Goal: Task Accomplishment & Management: Use online tool/utility

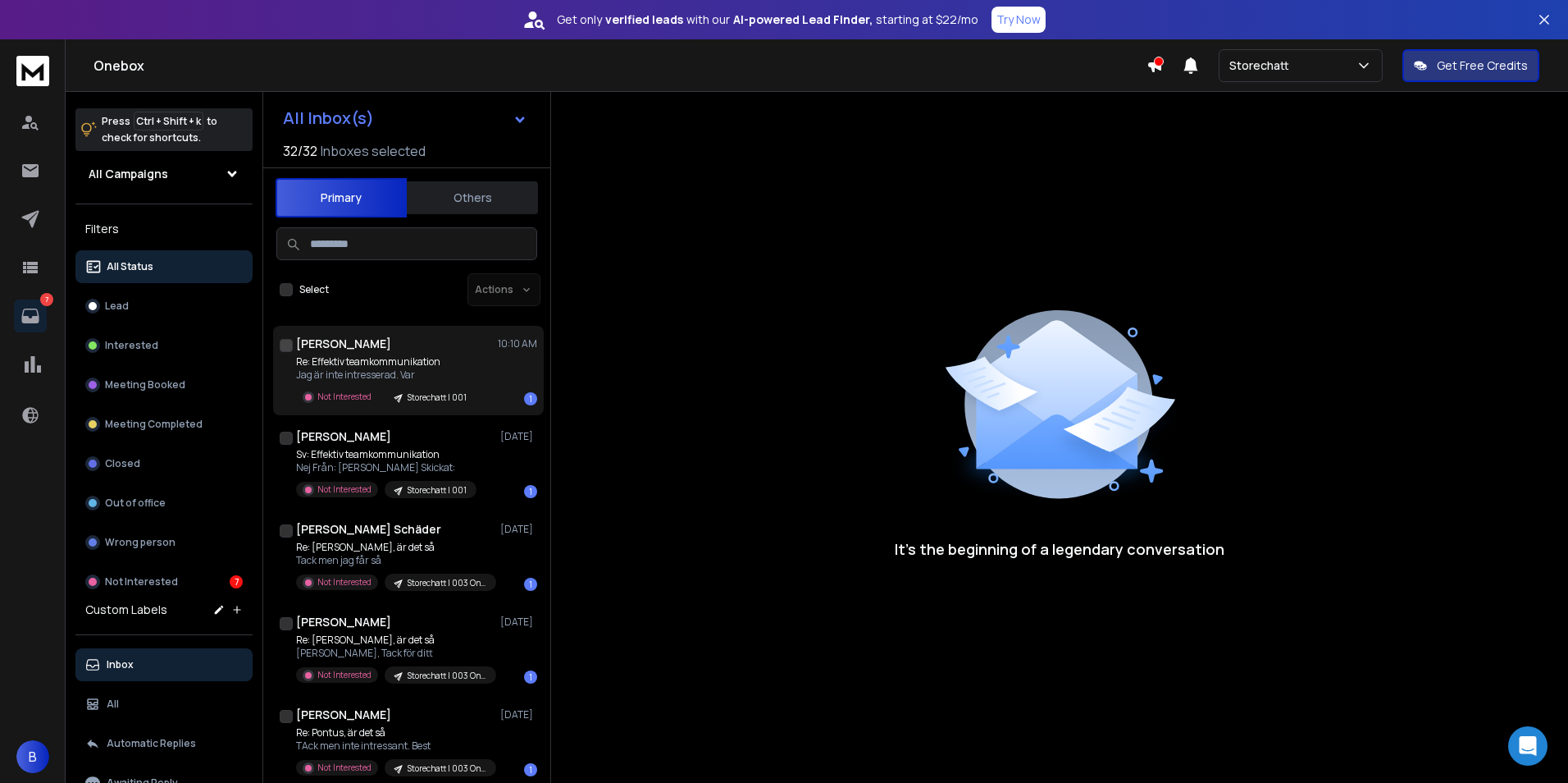
click at [439, 355] on p "Re: Effektiv teamkommunikation" at bounding box center [386, 361] width 181 height 13
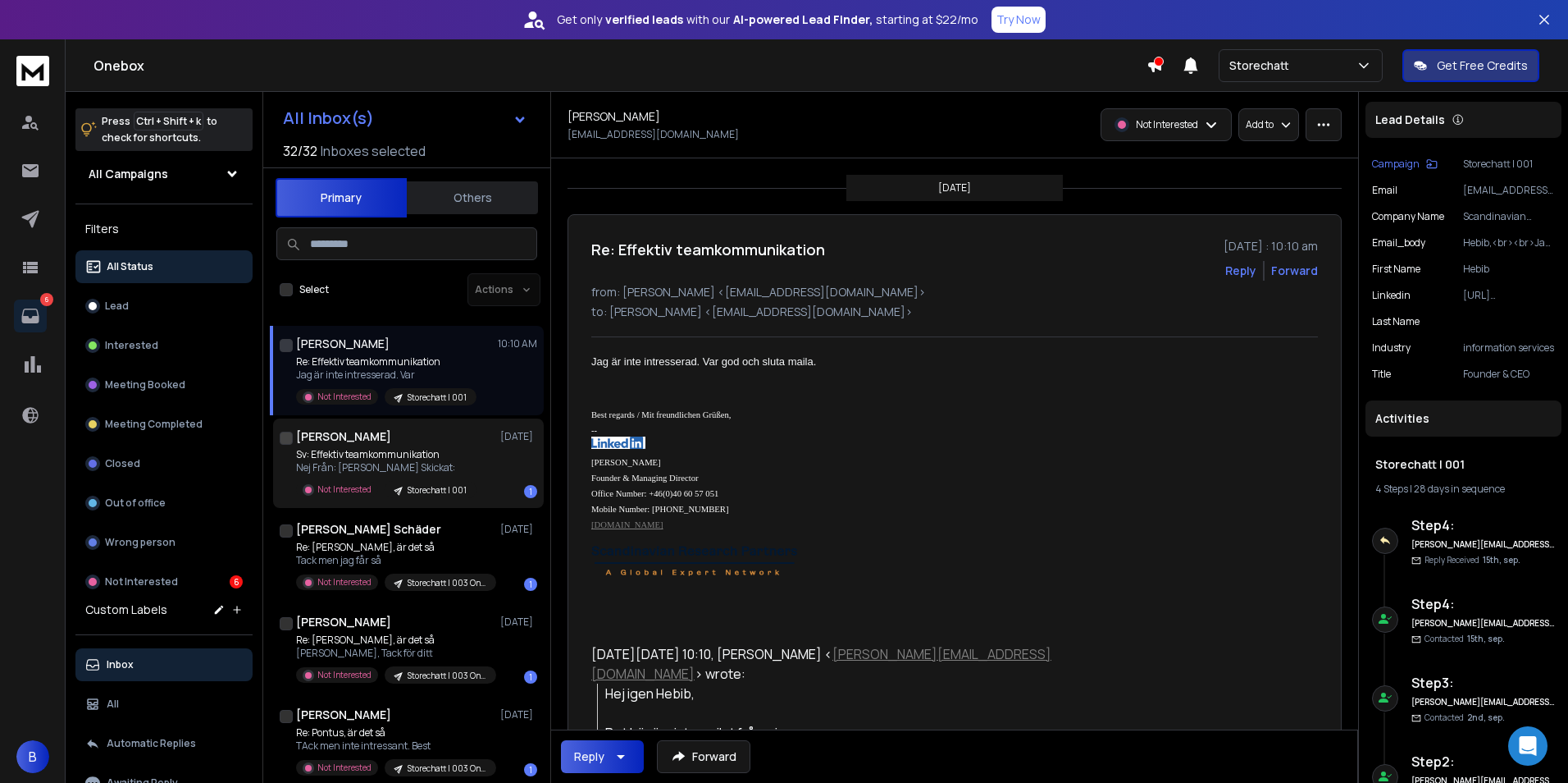
click at [373, 447] on div "[PERSON_NAME] [DATE] Sv: Effektiv teamkommunikation Nej Från: [PERSON_NAME] Ski…" at bounding box center [416, 463] width 241 height 70
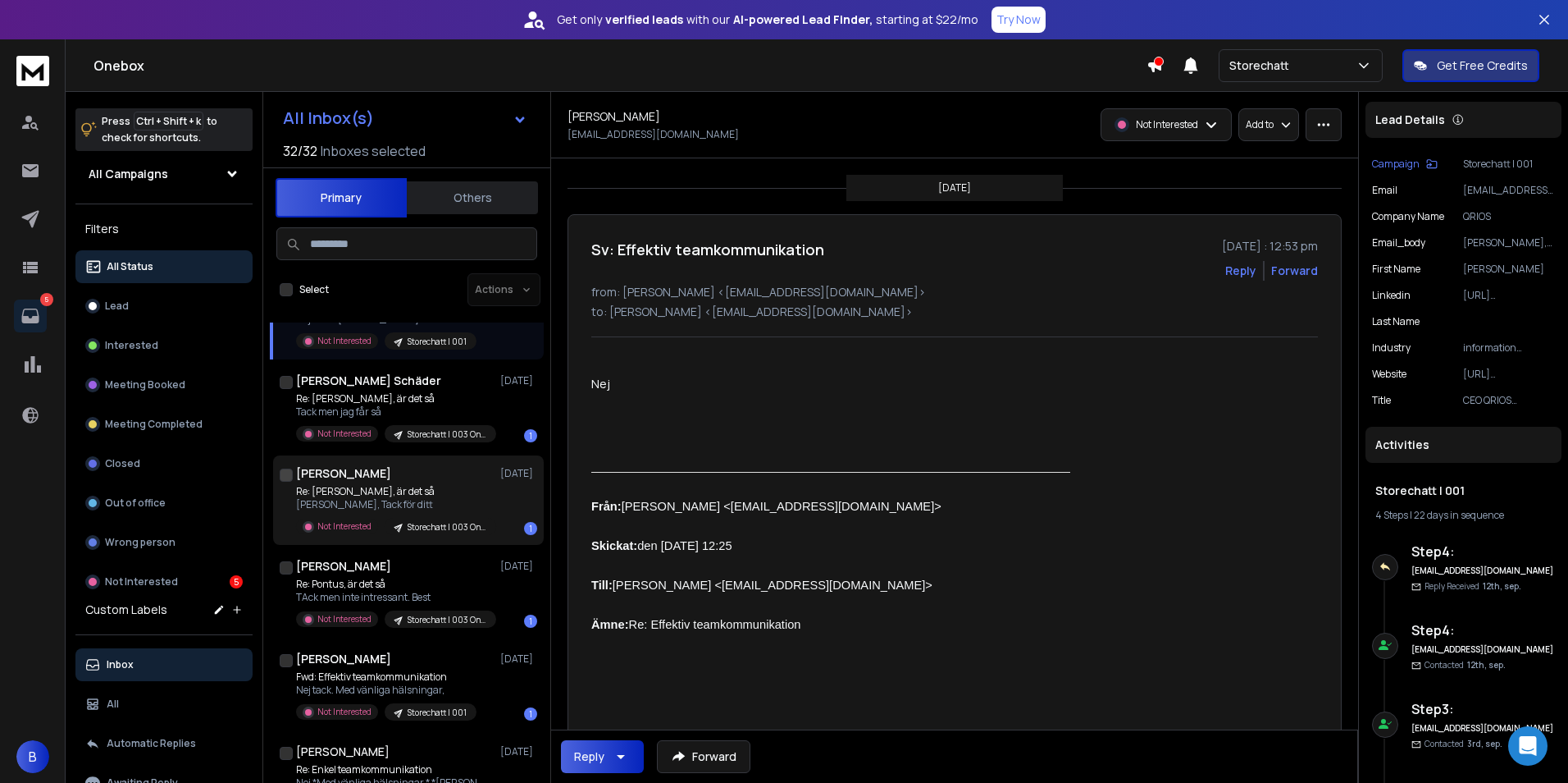
scroll to position [164, 0]
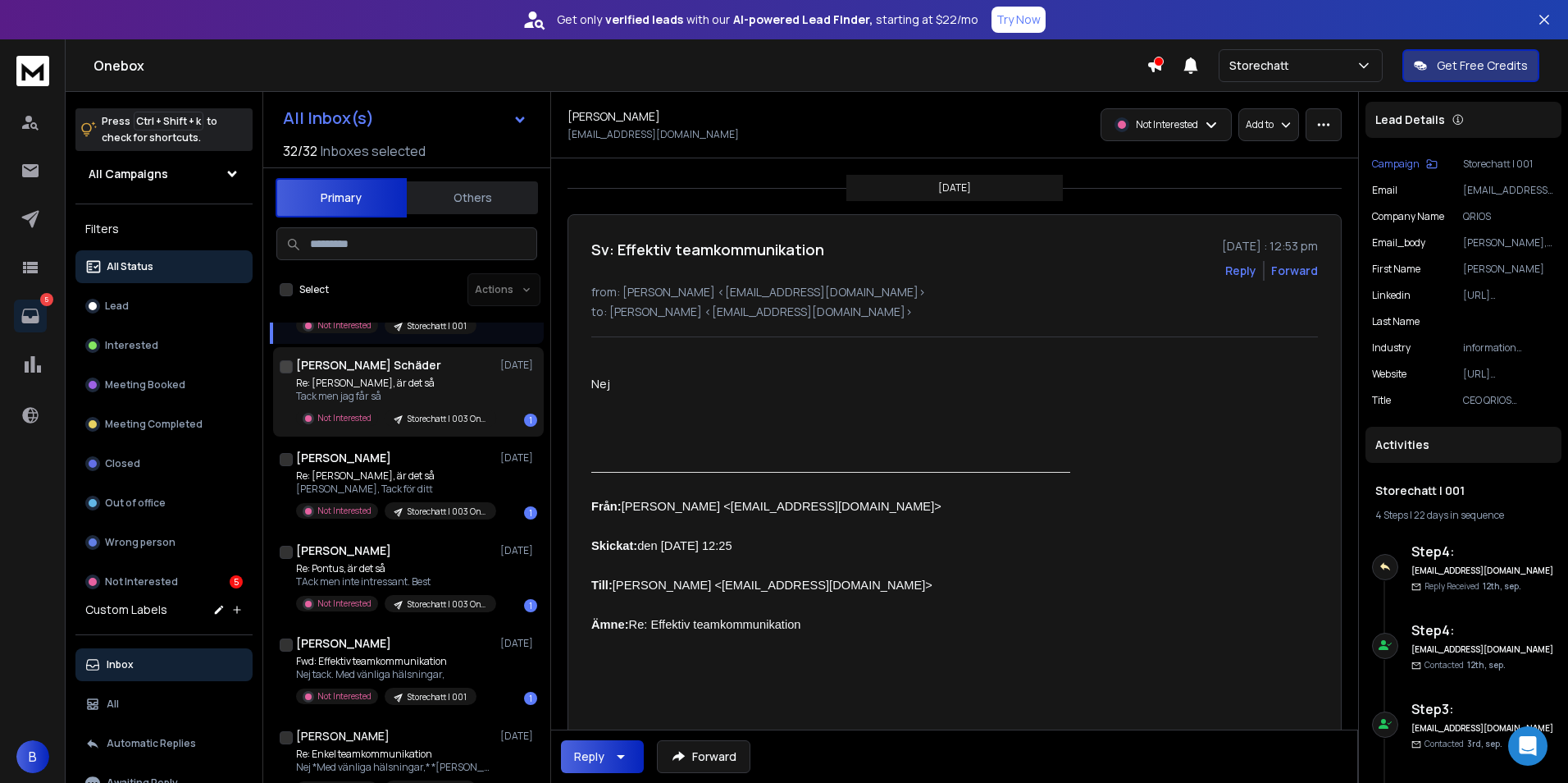
click at [339, 394] on p "Tack men jag får så" at bounding box center [394, 396] width 196 height 13
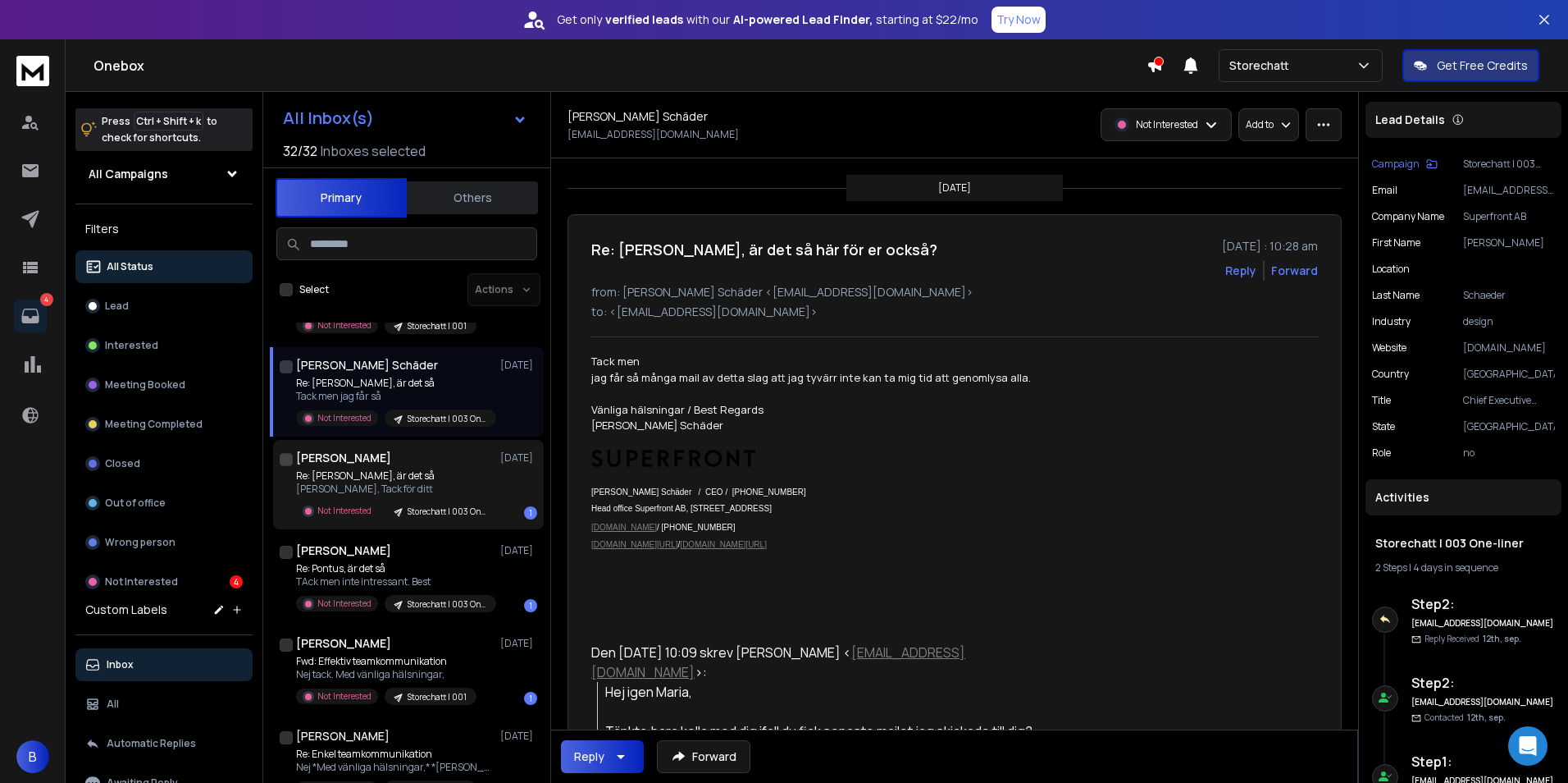
click at [349, 451] on h1 "[PERSON_NAME]" at bounding box center [343, 457] width 95 height 17
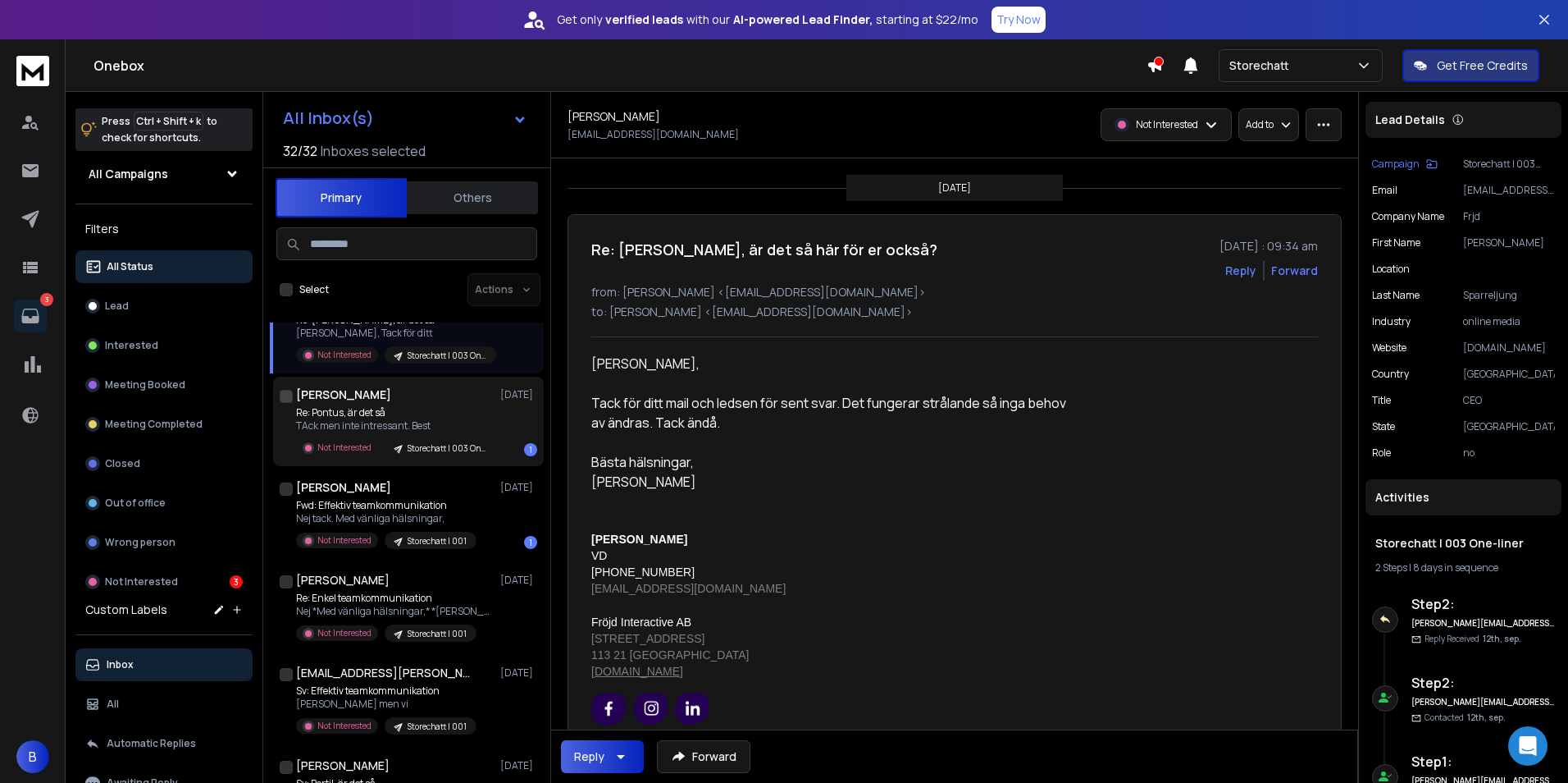
scroll to position [328, 0]
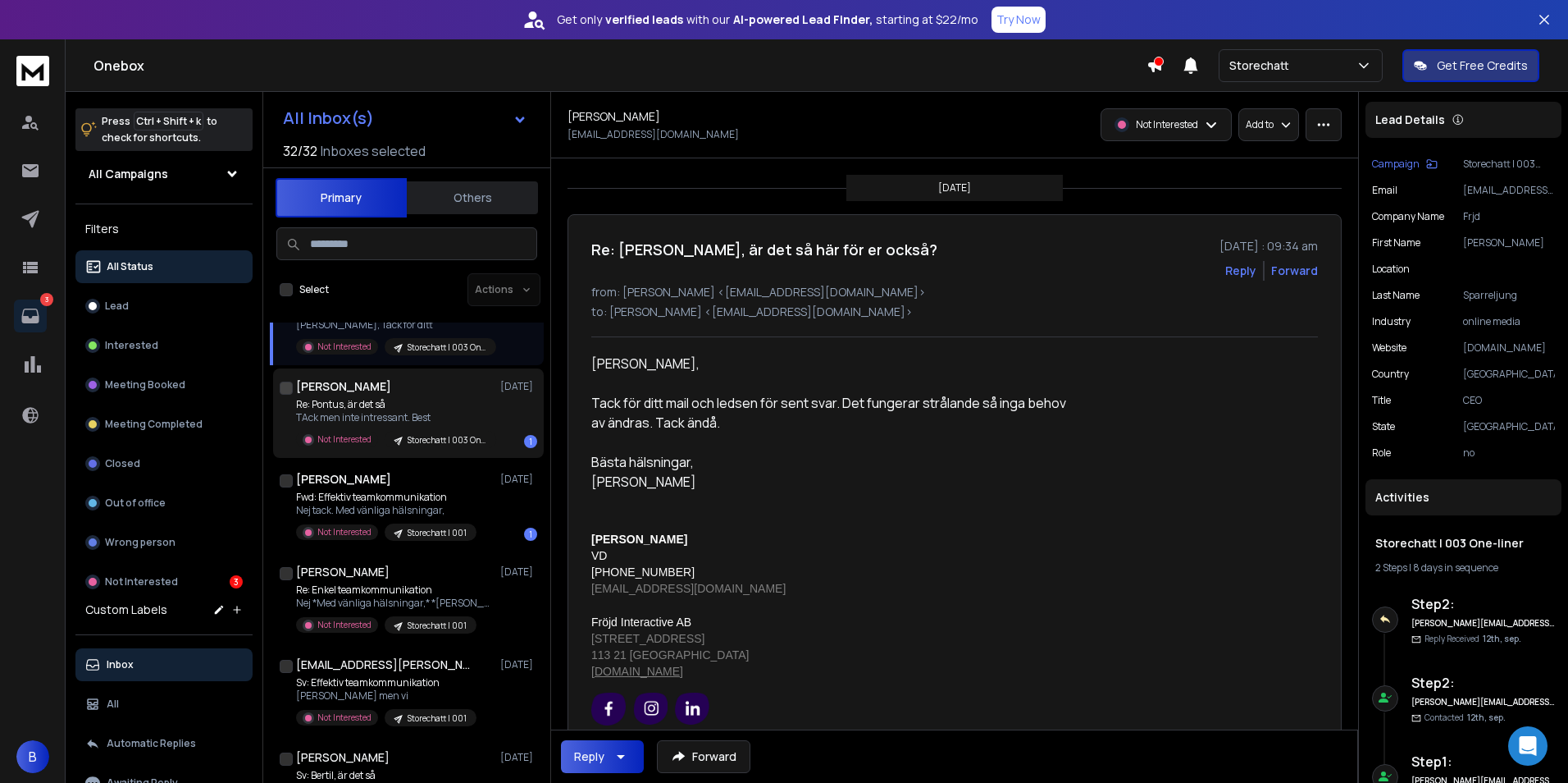
click at [354, 399] on p "Re: Pontus, är det så" at bounding box center [394, 404] width 196 height 13
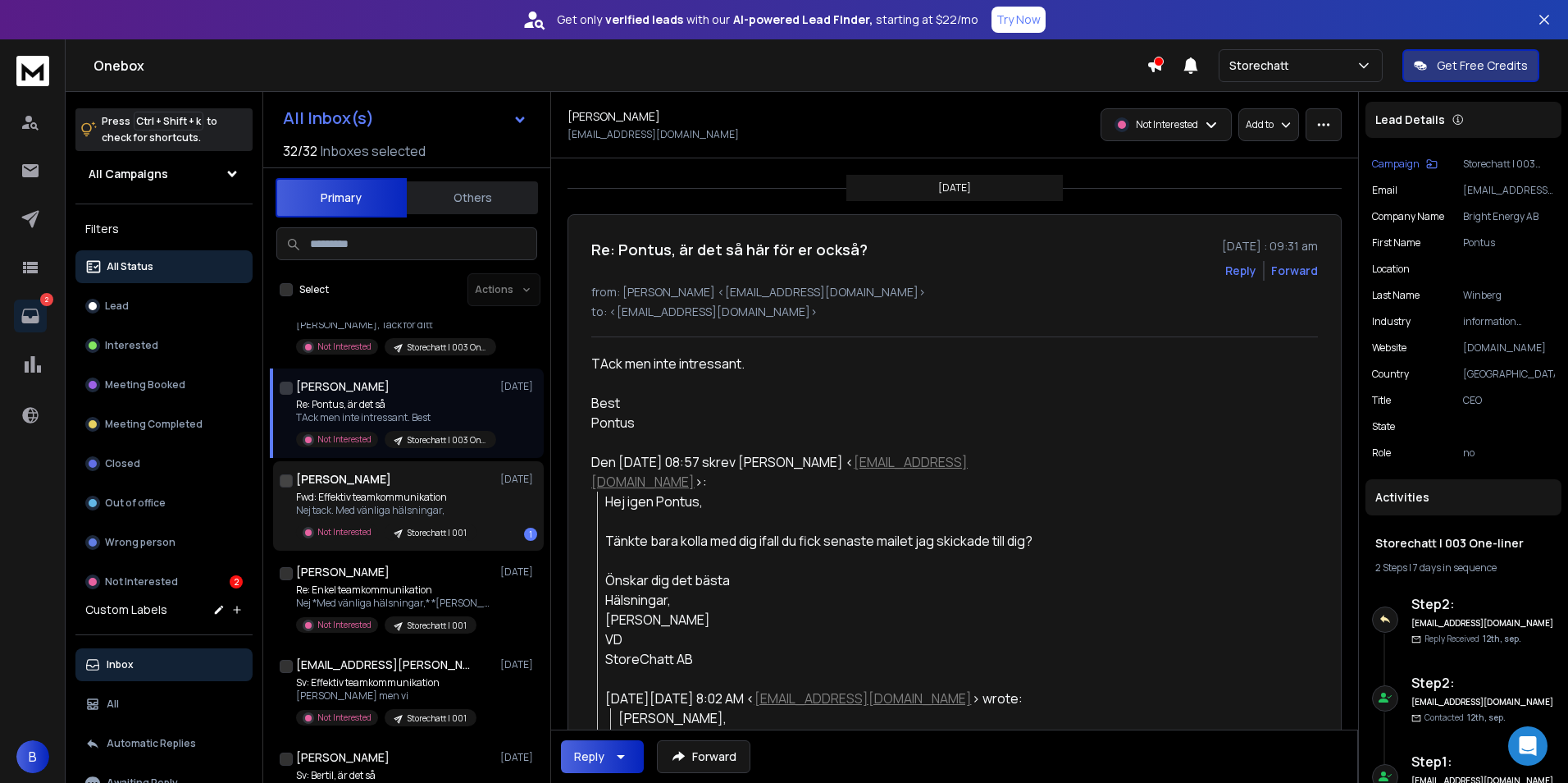
click at [360, 485] on h1 "[PERSON_NAME]" at bounding box center [343, 479] width 95 height 17
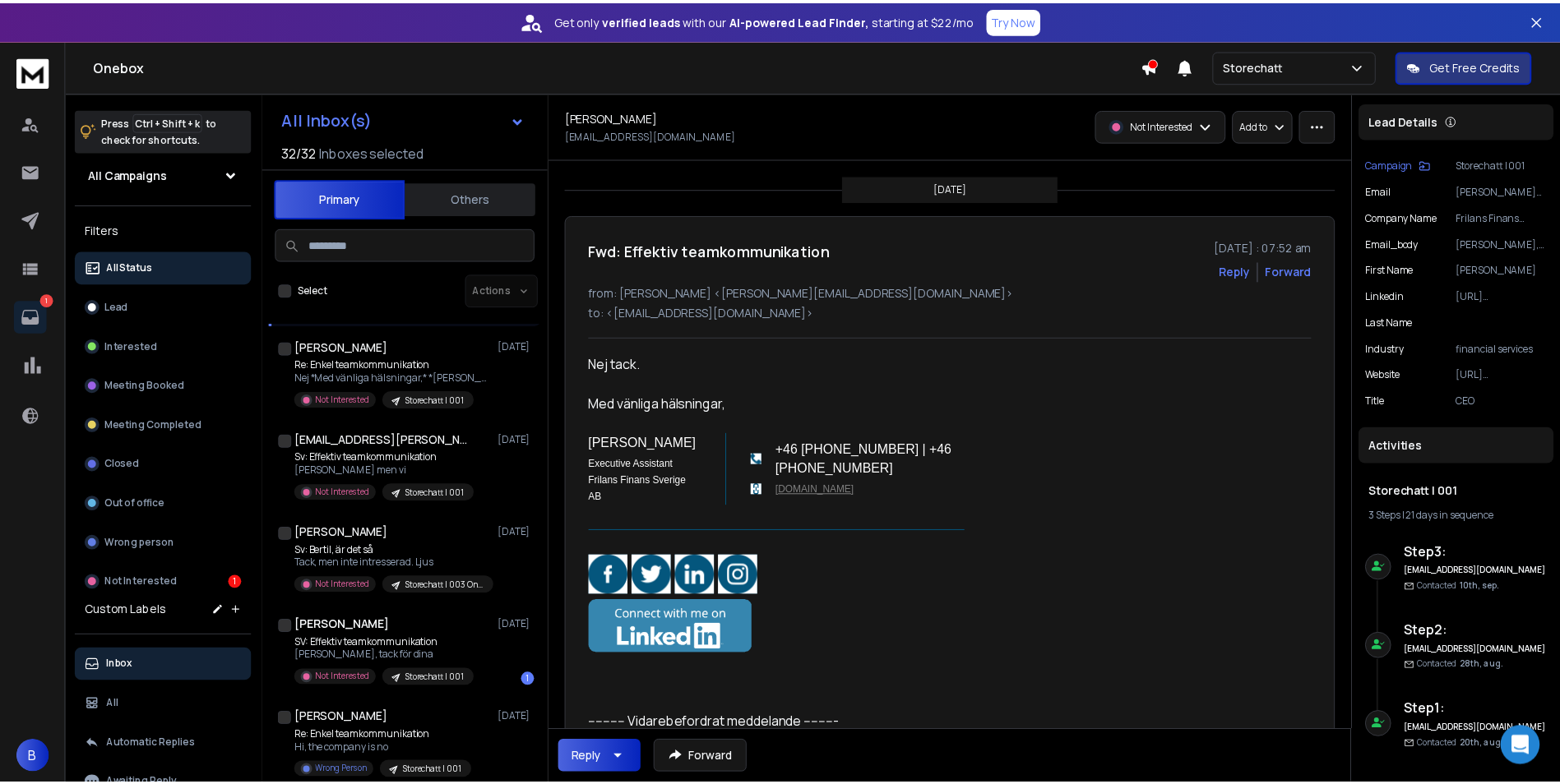
scroll to position [575, 0]
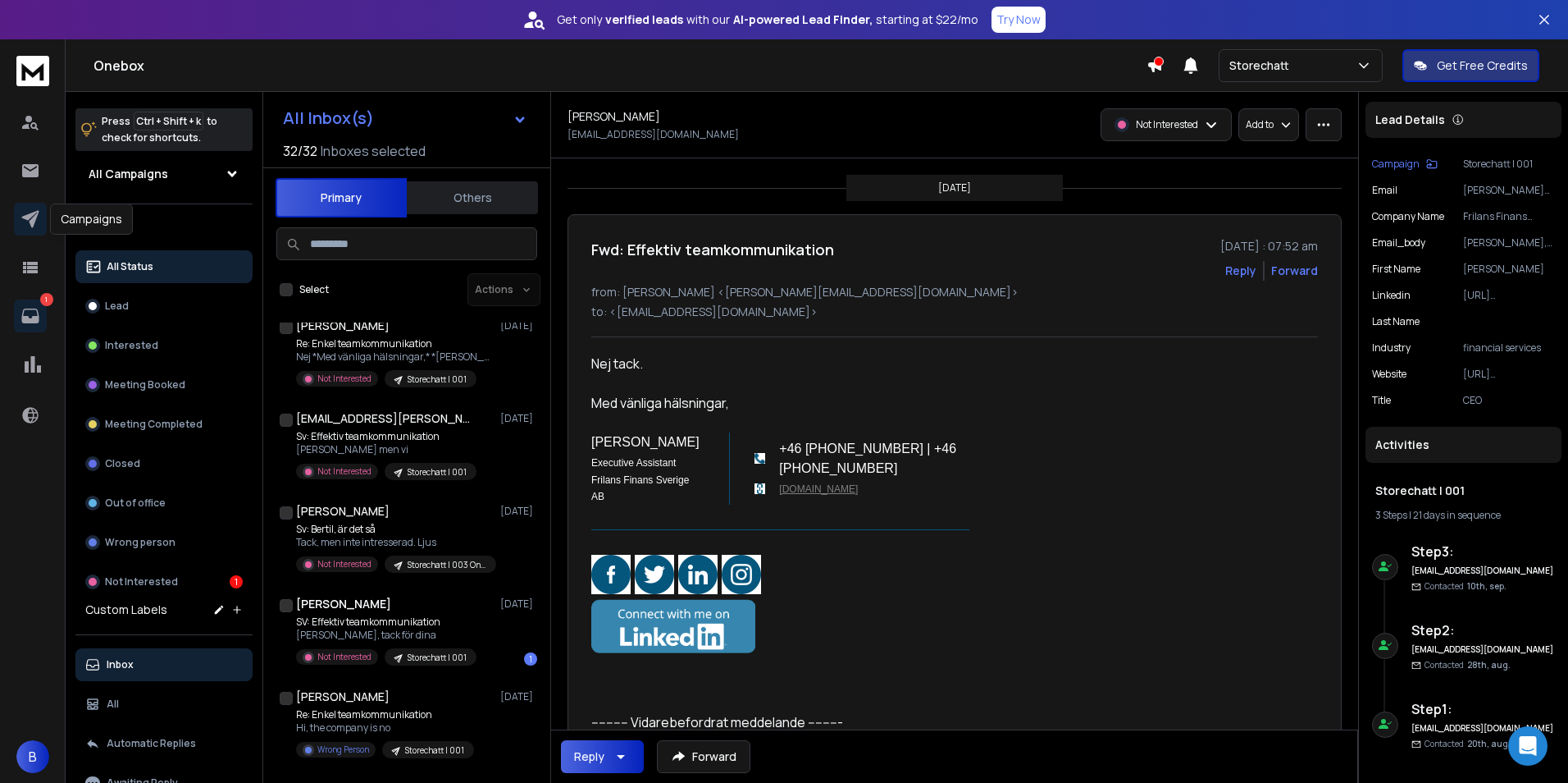
click at [32, 212] on icon at bounding box center [31, 219] width 20 height 20
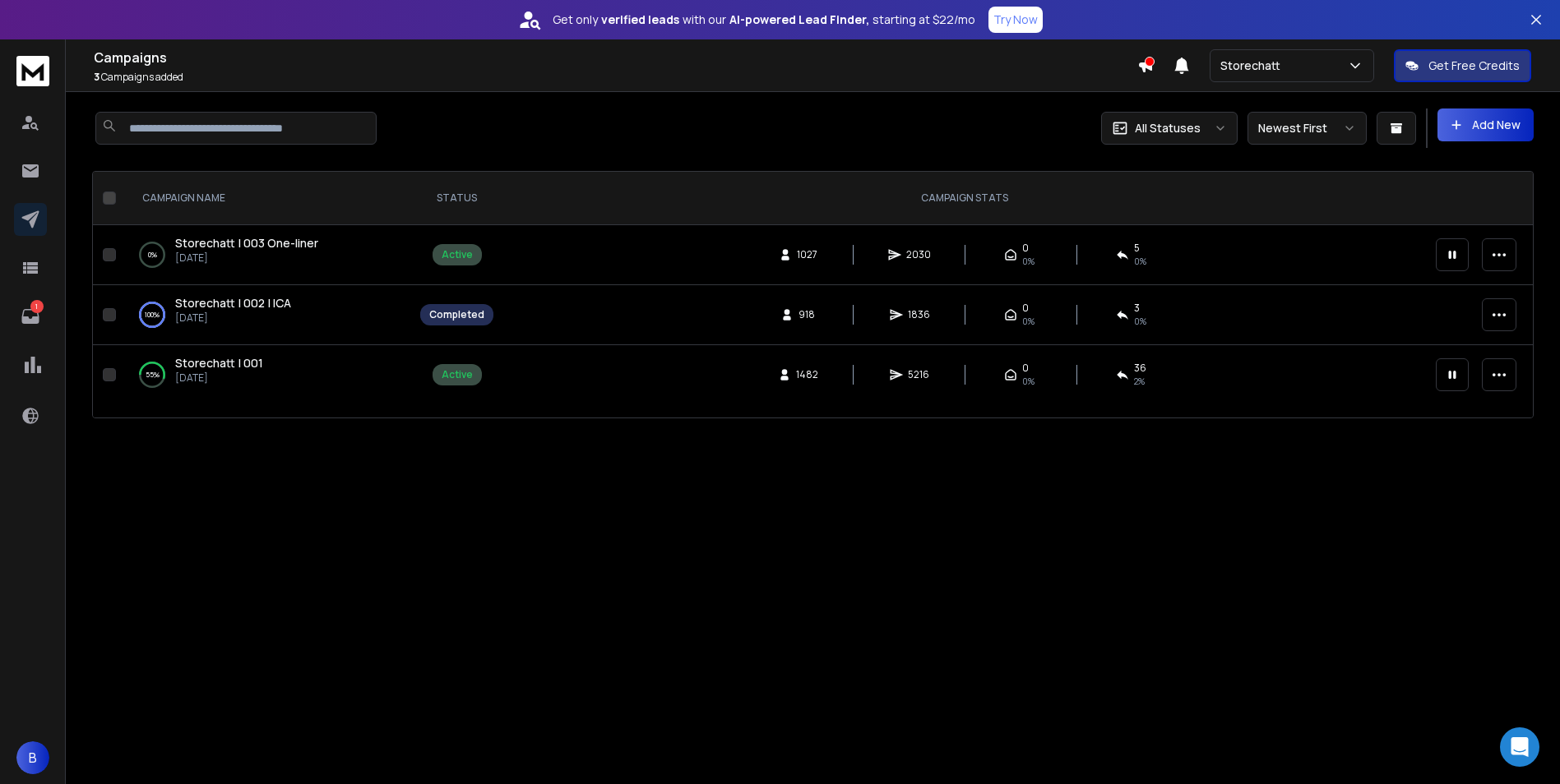
click at [1458, 378] on icon at bounding box center [1451, 375] width 15 height 15
click at [278, 241] on span "Storechatt | 003 One-liner" at bounding box center [246, 243] width 143 height 16
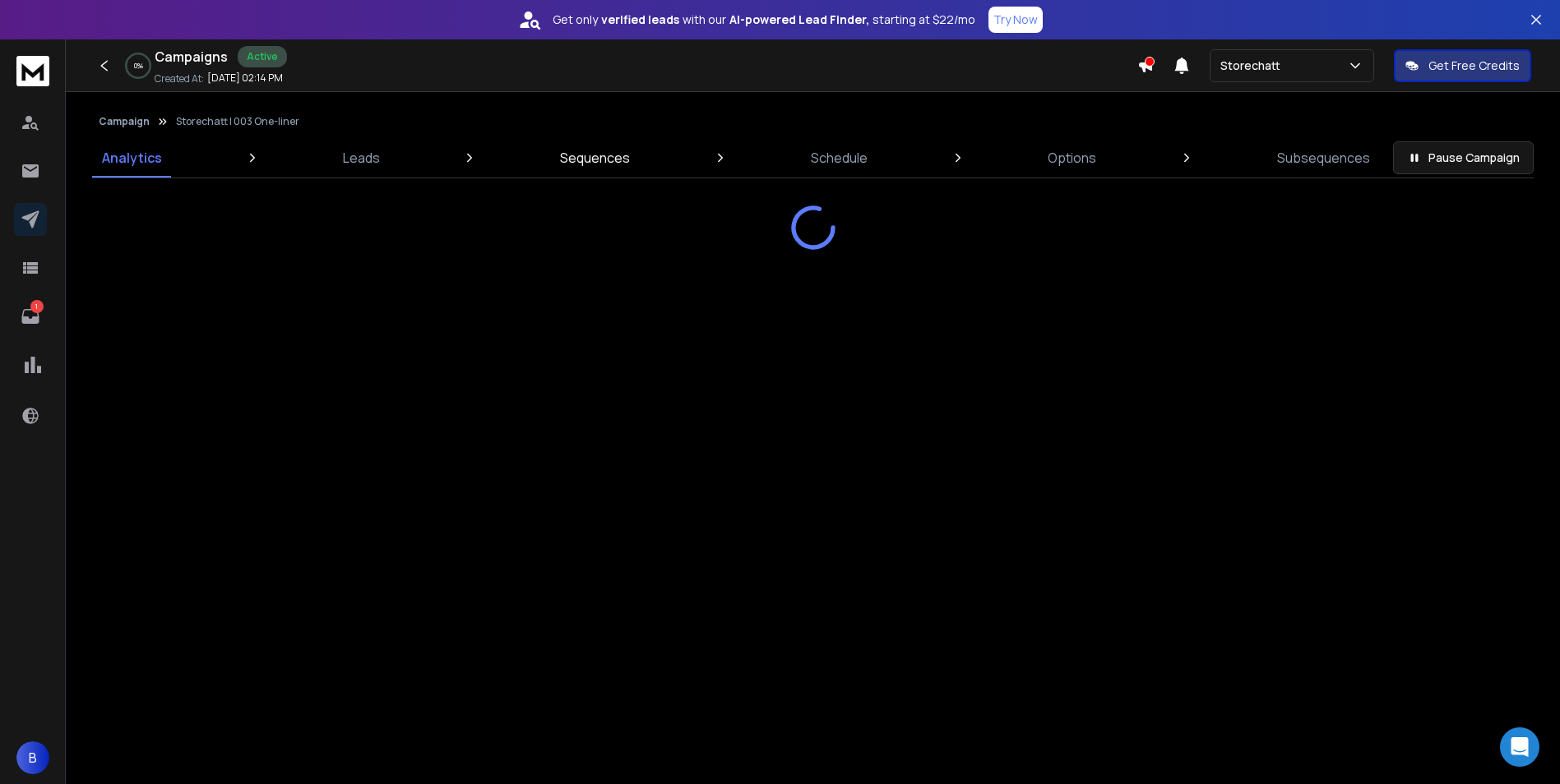
click at [601, 163] on p "Sequences" at bounding box center [595, 158] width 70 height 20
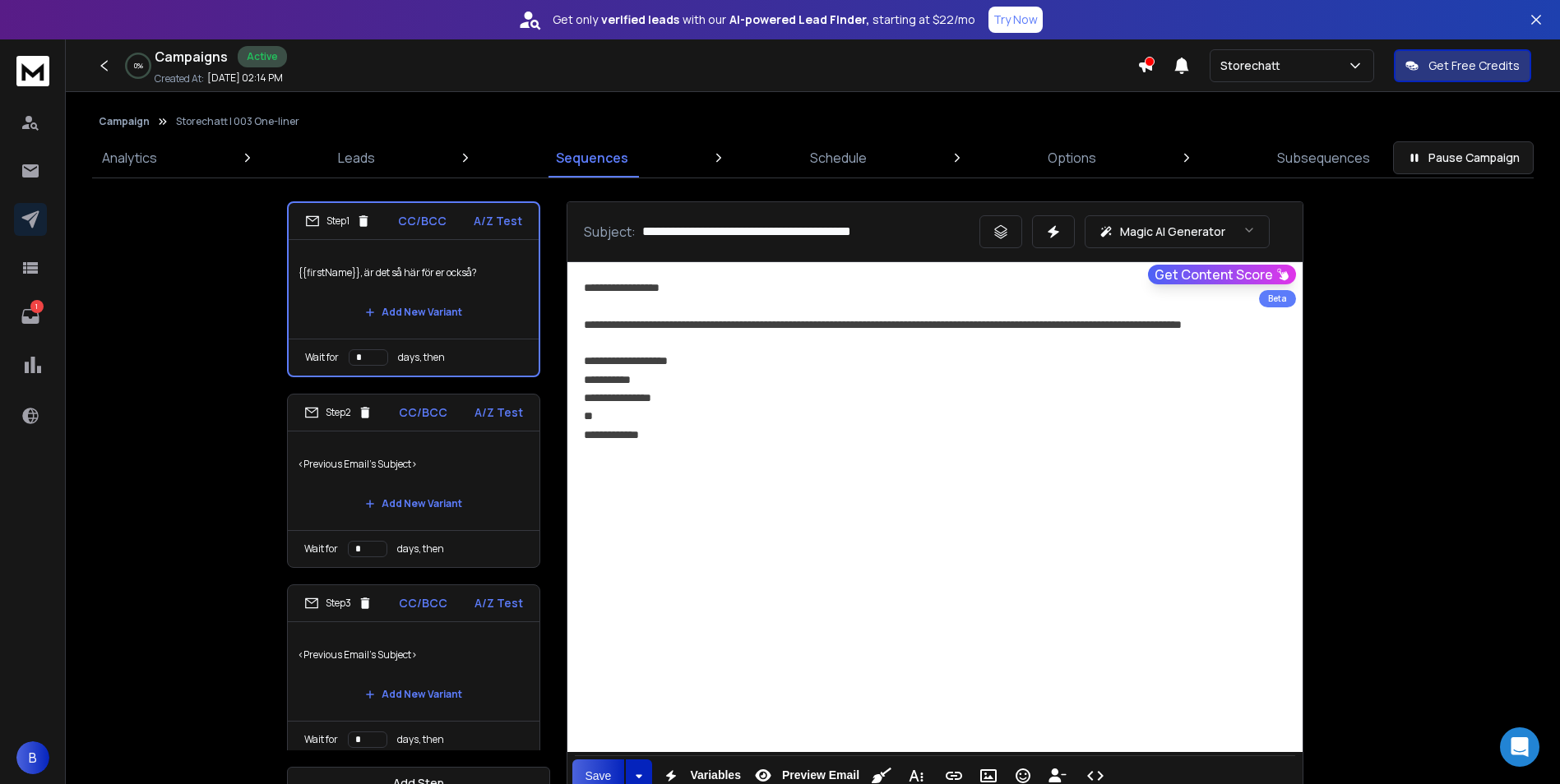
click at [357, 466] on p "<Previous Email's Subject>" at bounding box center [413, 464] width 231 height 46
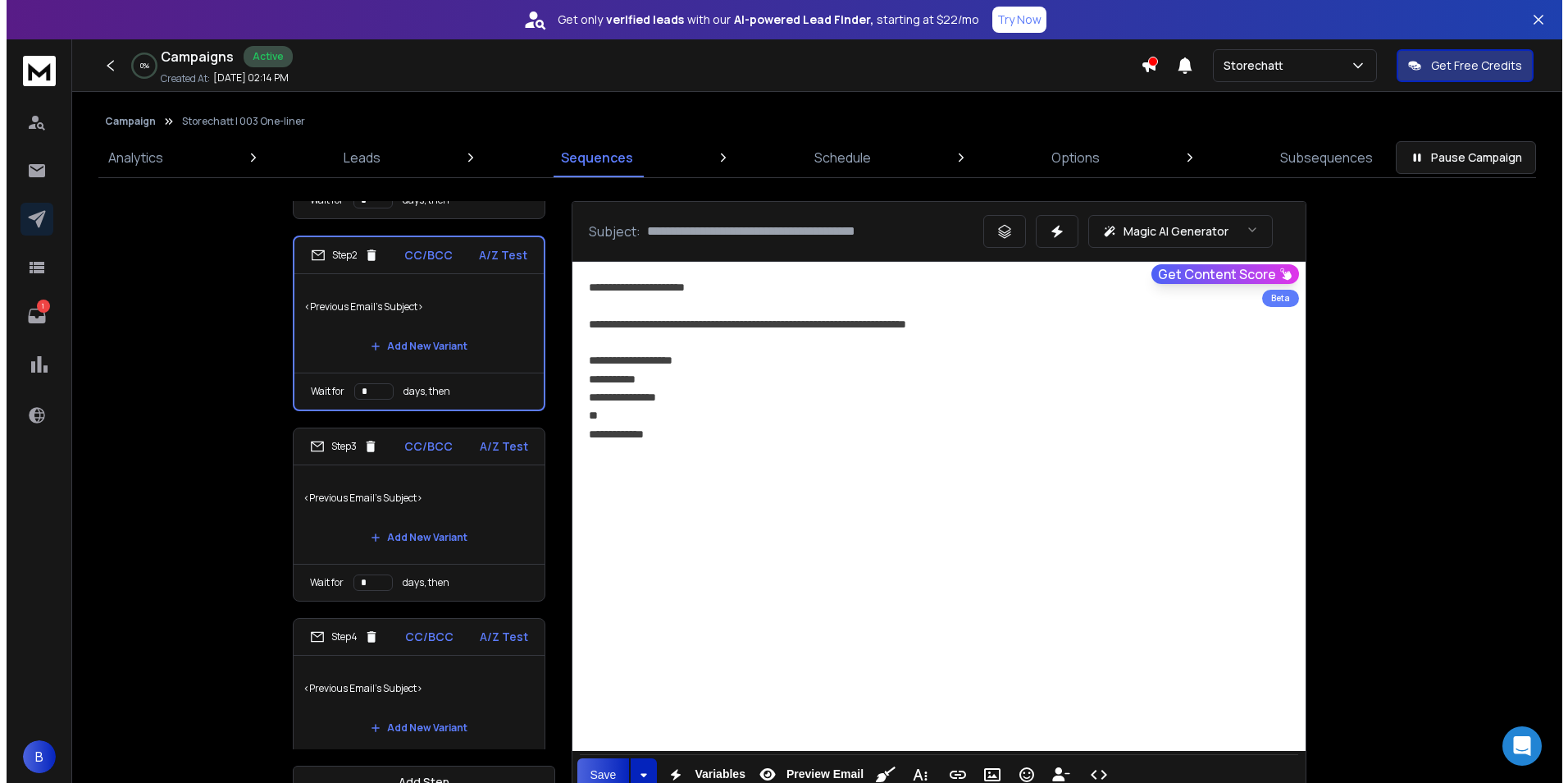
scroll to position [162, 0]
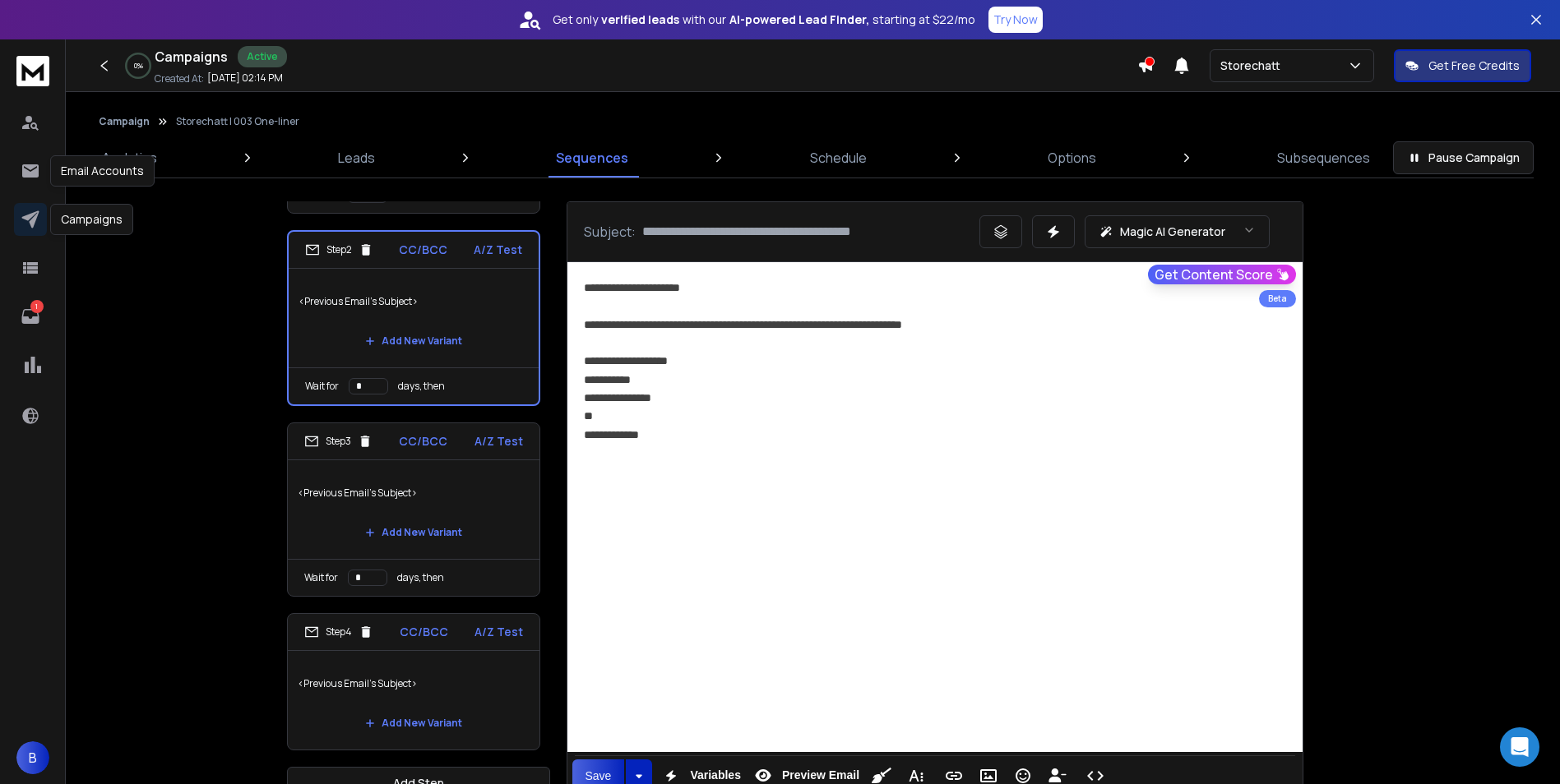
click at [33, 216] on icon at bounding box center [30, 218] width 17 height 17
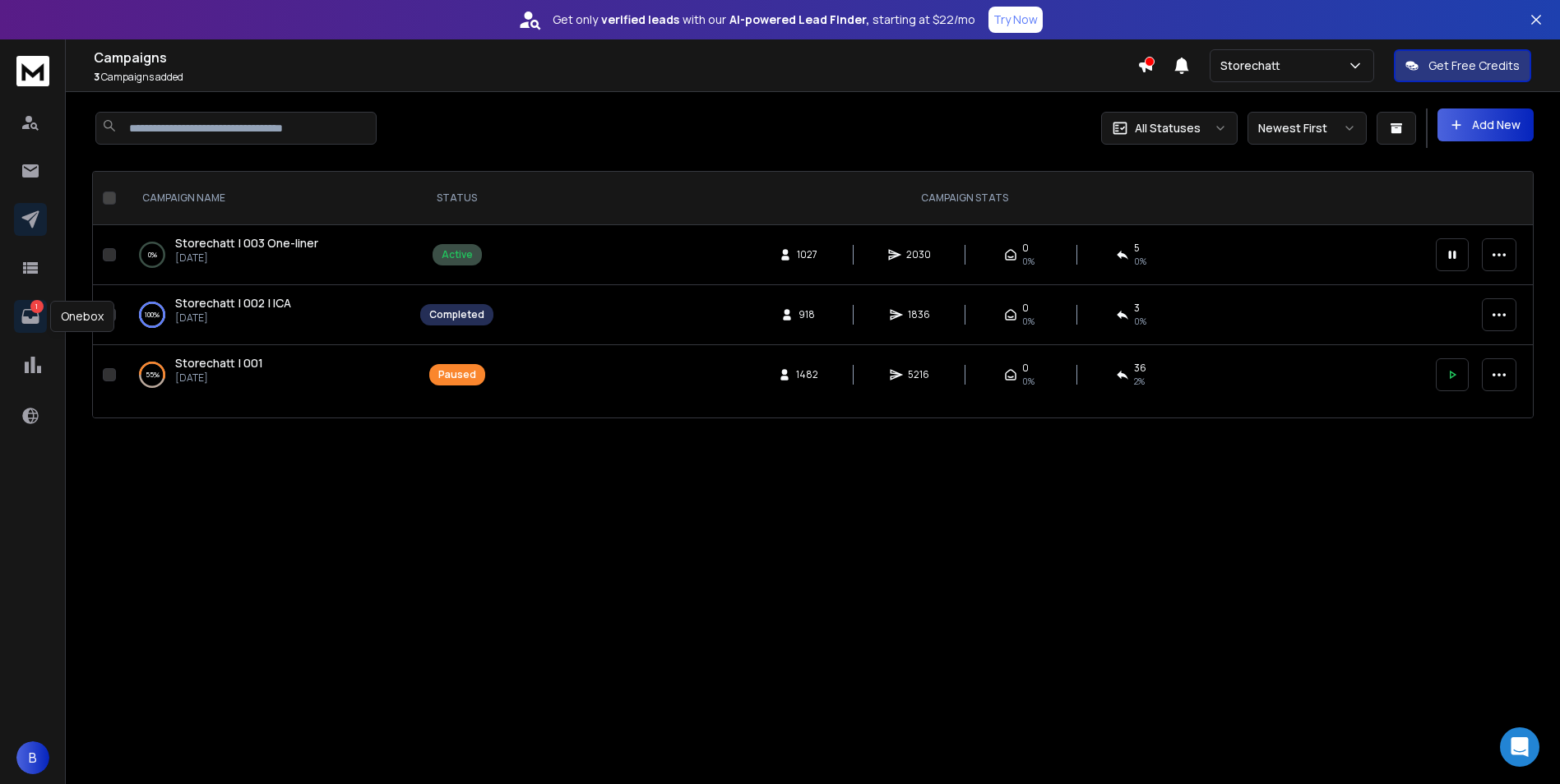
click at [30, 309] on icon at bounding box center [30, 316] width 17 height 15
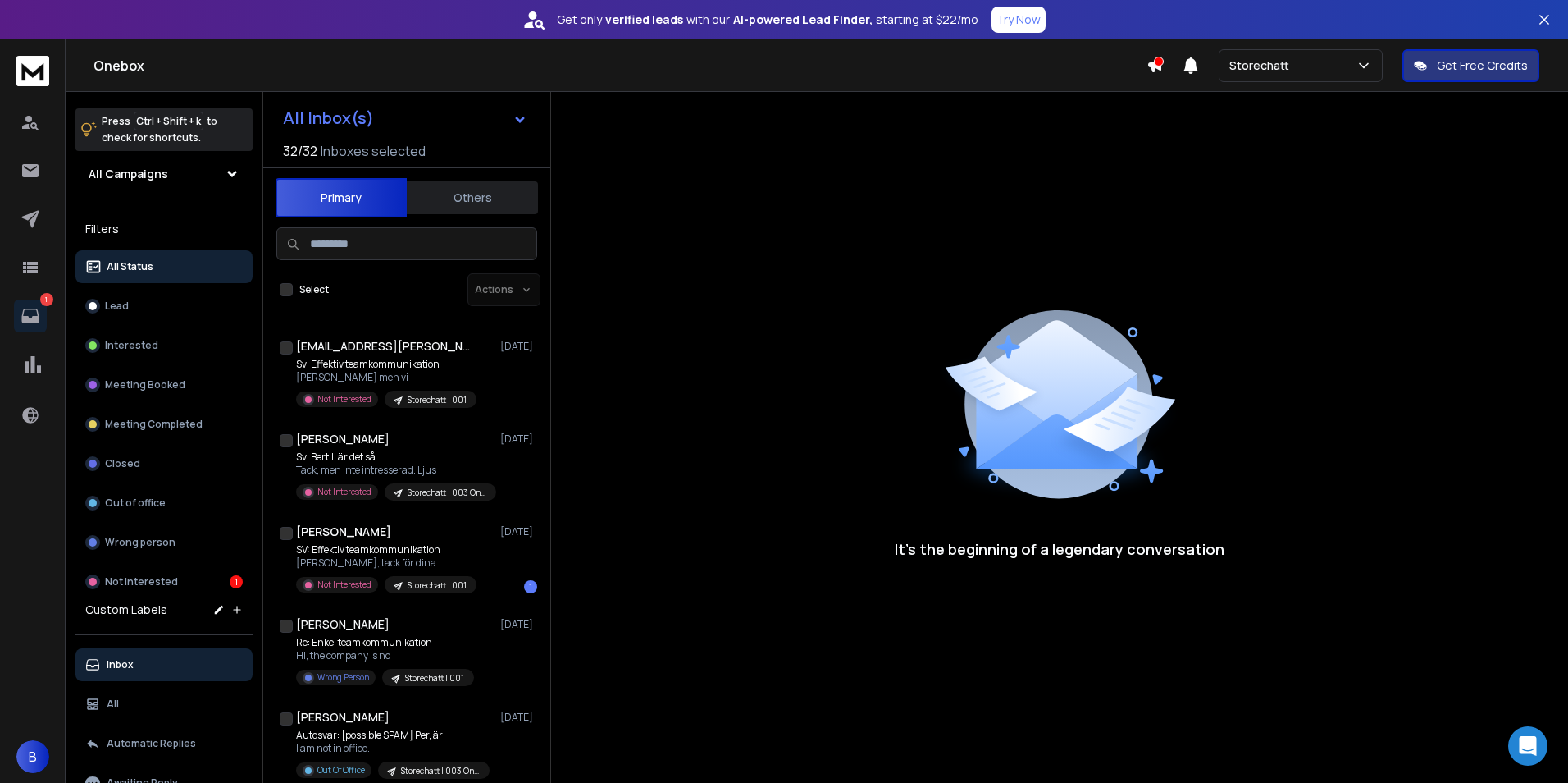
scroll to position [657, 0]
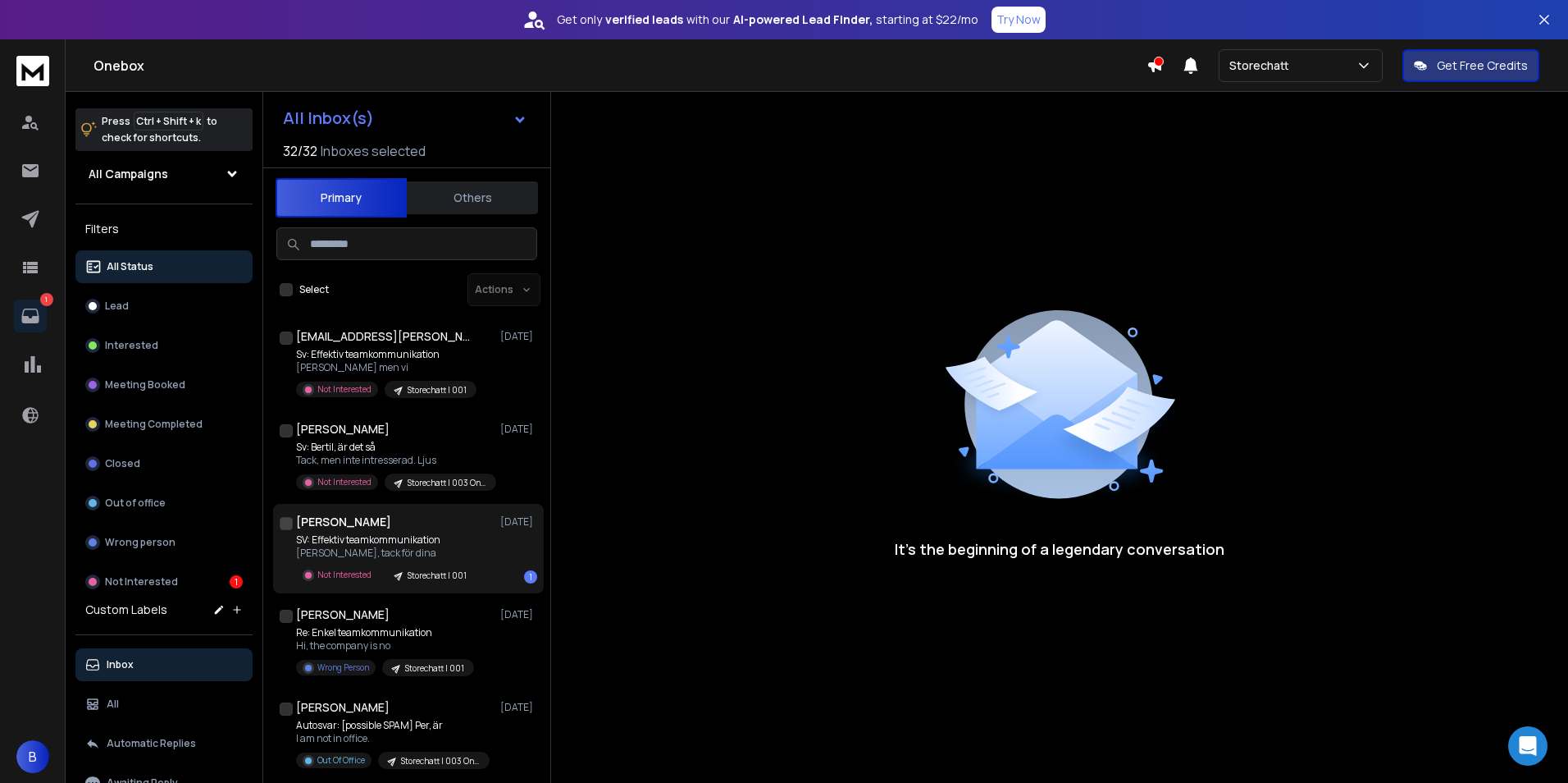
click at [378, 527] on h1 "[PERSON_NAME]" at bounding box center [343, 521] width 95 height 17
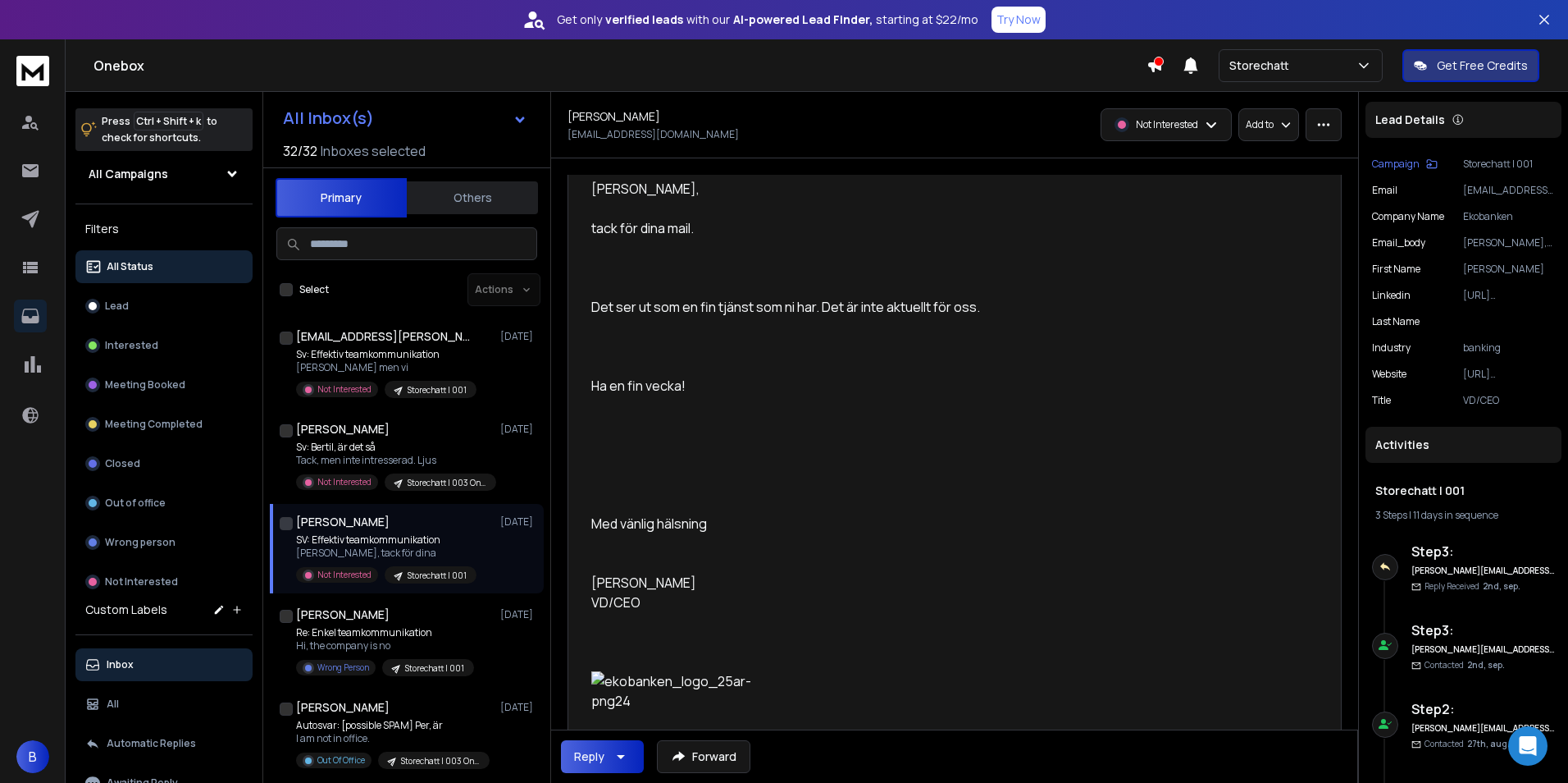
scroll to position [246, 0]
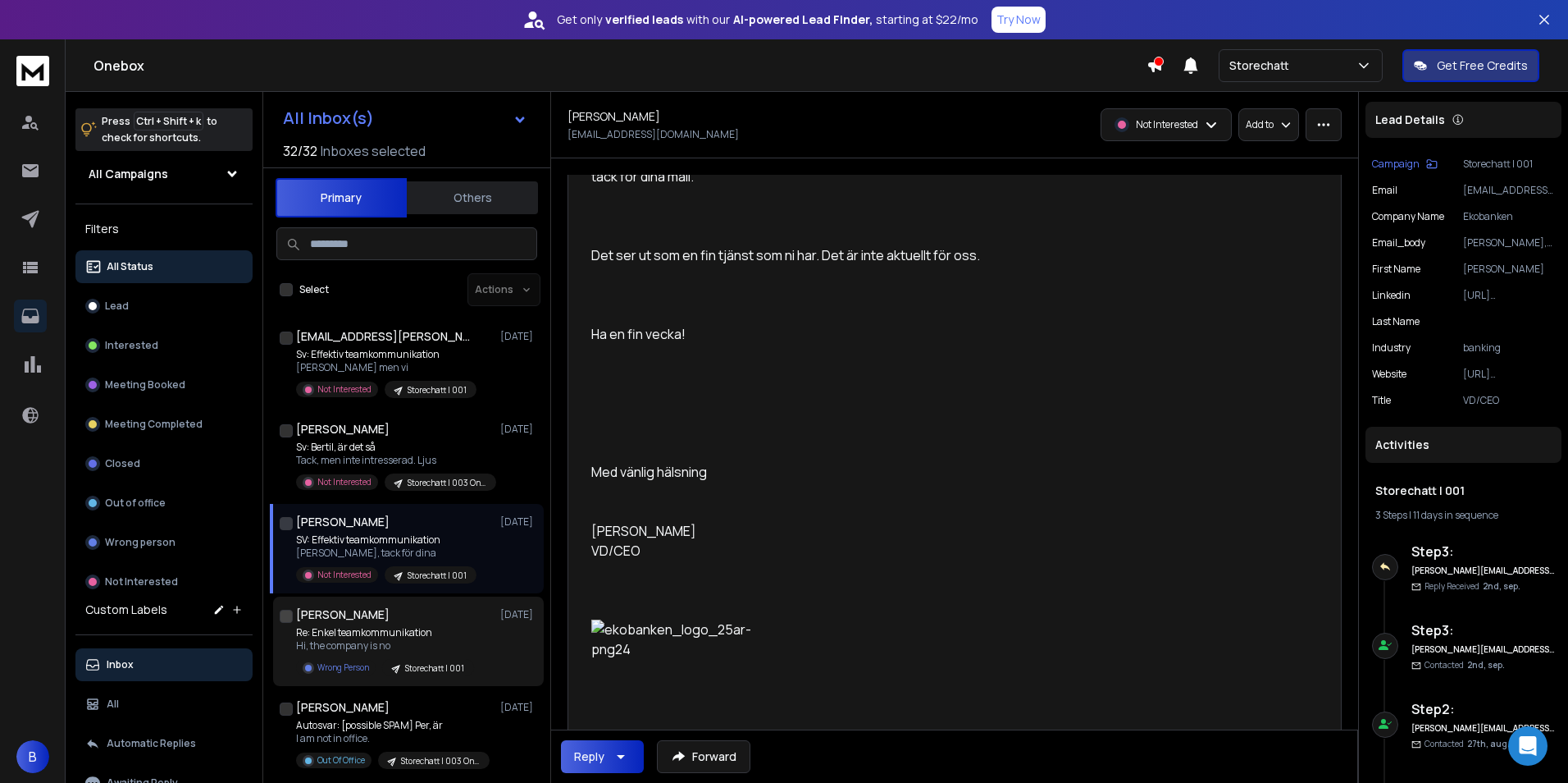
click at [404, 620] on div "[PERSON_NAME] [DATE]" at bounding box center [416, 614] width 241 height 17
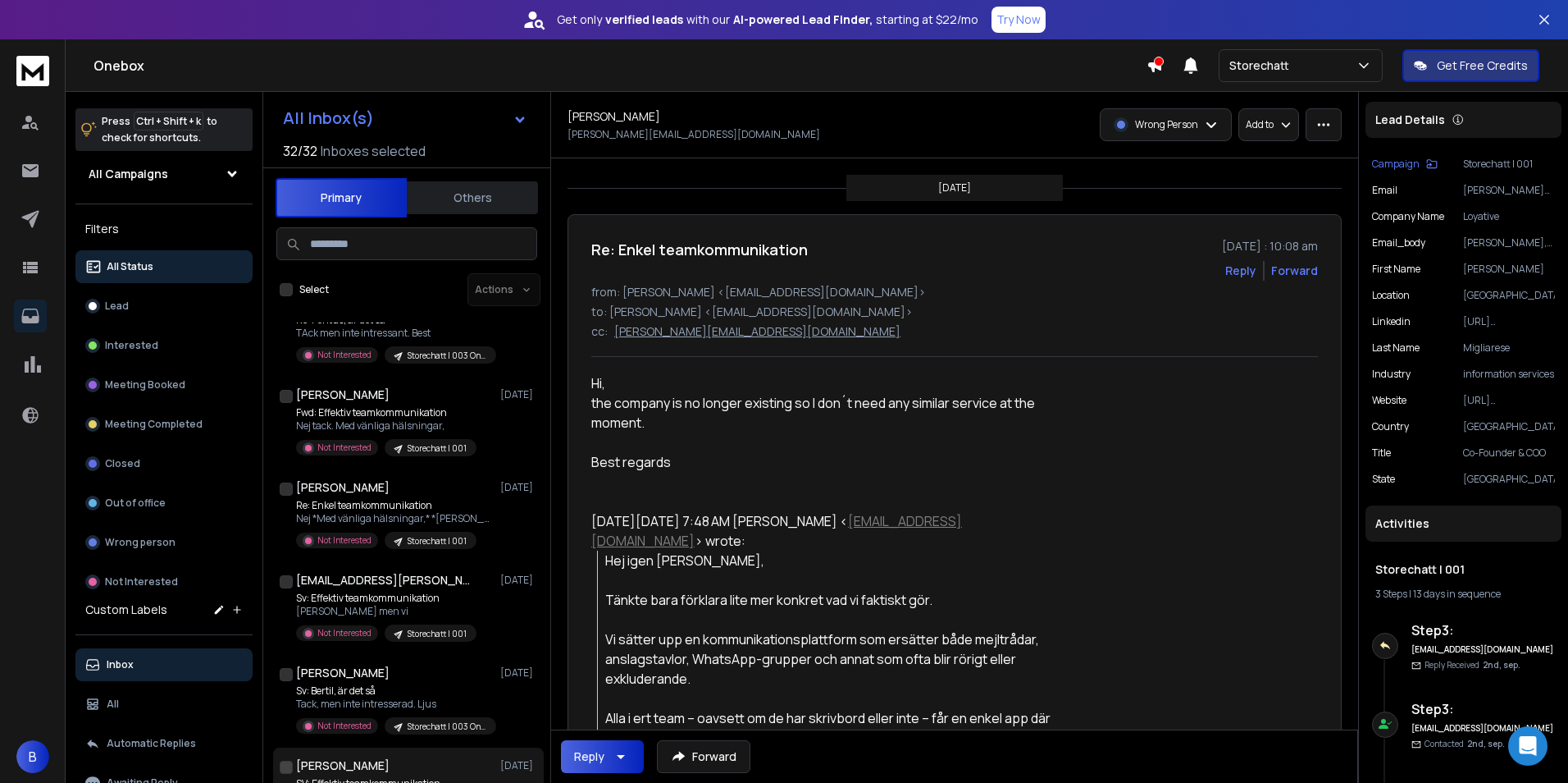
scroll to position [411, 0]
